Goal: Find specific page/section: Find specific page/section

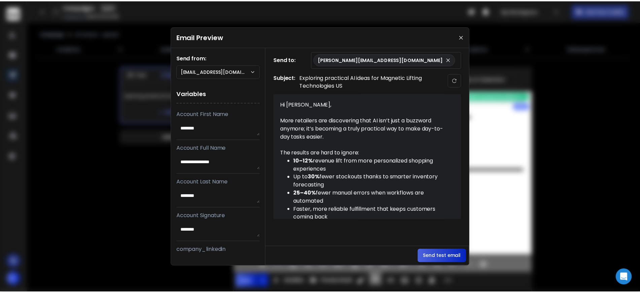
scroll to position [42, 0]
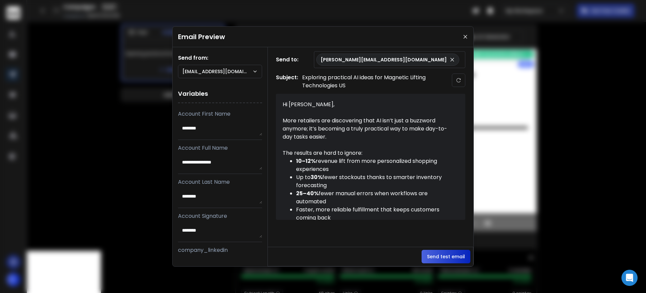
click at [465, 38] on icon at bounding box center [465, 36] width 5 height 5
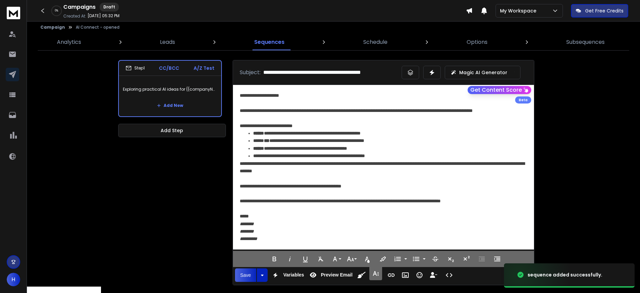
scroll to position [8, 0]
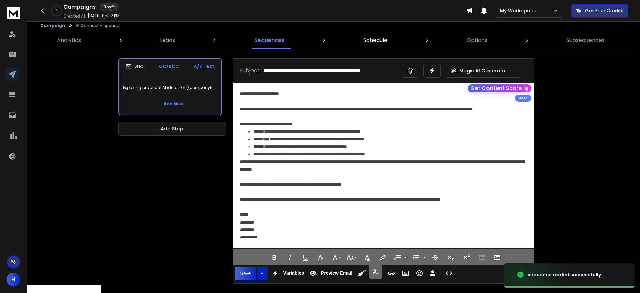
click at [376, 41] on p "Schedule" at bounding box center [375, 40] width 24 height 8
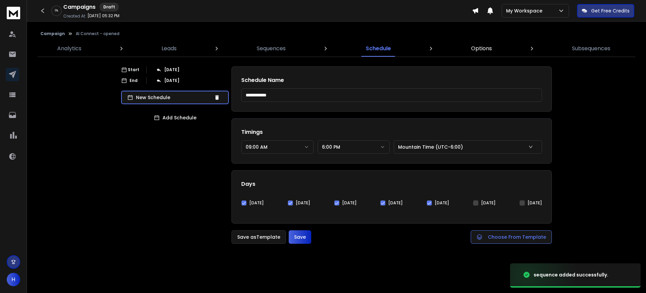
click at [479, 48] on p "Options" at bounding box center [481, 48] width 21 height 8
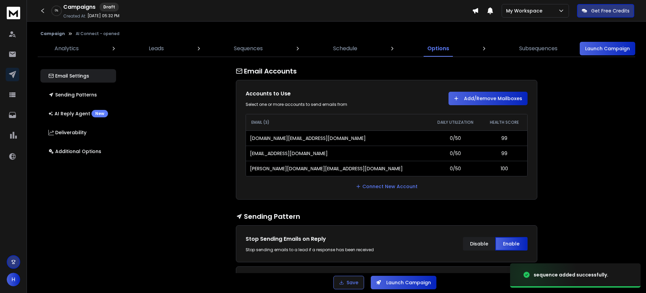
click at [193, 146] on div "Email Accounts Accounts to Use Select one or more accounts to send emails from …" at bounding box center [391, 169] width 528 height 206
click at [177, 187] on div "Email Accounts Accounts to Use Select one or more accounts to send emails from …" at bounding box center [391, 169] width 528 height 206
click at [10, 74] on icon at bounding box center [12, 74] width 8 height 8
